Goal: Task Accomplishment & Management: Use online tool/utility

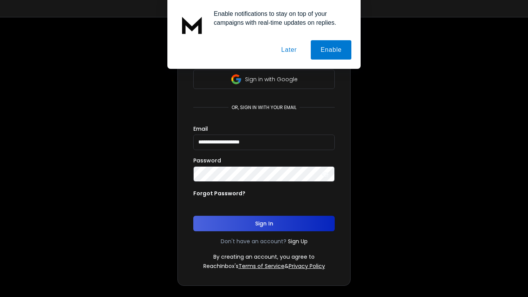
type input "**********"
click at [264, 223] on button "Sign In" at bounding box center [263, 223] width 141 height 15
